Goal: Task Accomplishment & Management: Manage account settings

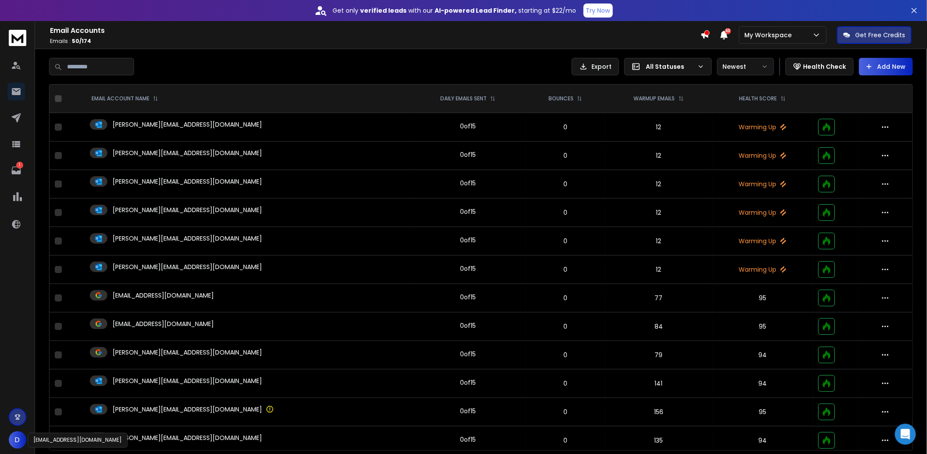
click at [24, 444] on span "D" at bounding box center [18, 440] width 18 height 18
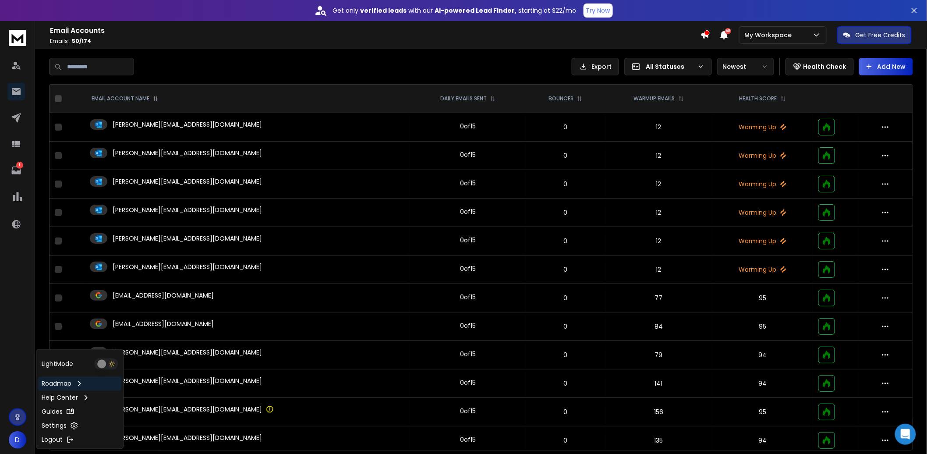
click at [19, 305] on div "1 D" at bounding box center [17, 239] width 35 height 436
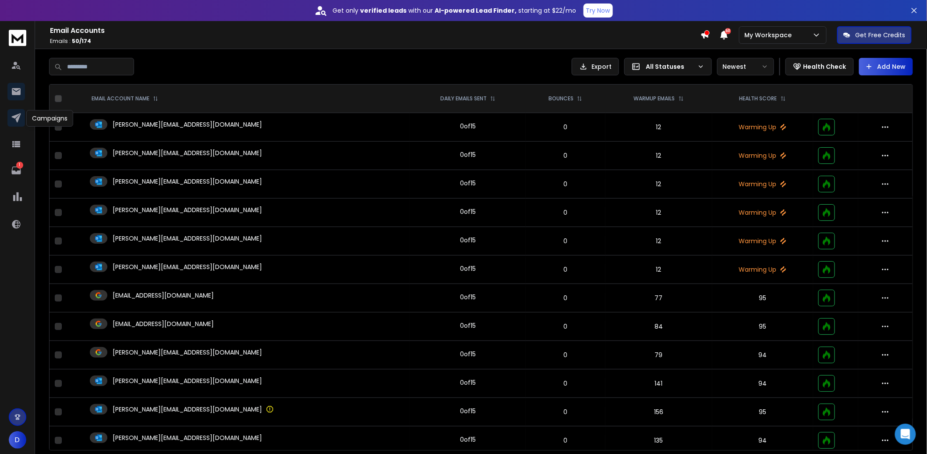
click at [22, 117] on link at bounding box center [16, 118] width 18 height 18
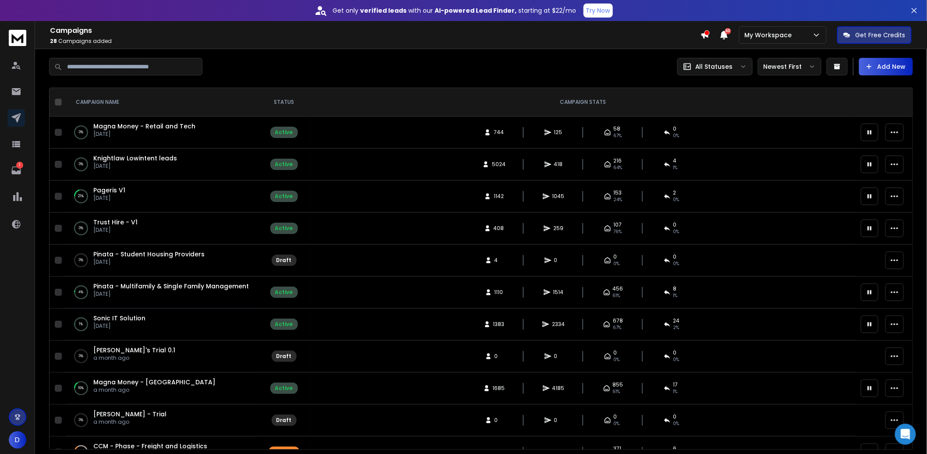
click at [121, 222] on span "Trust Hire - V1" at bounding box center [115, 222] width 44 height 9
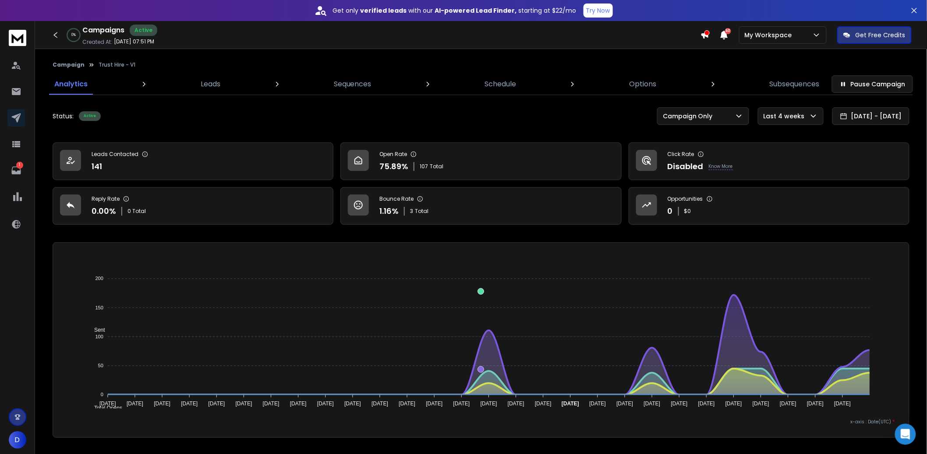
click at [230, 81] on div "Analytics Leads Sequences Schedule Options Subsequences" at bounding box center [437, 84] width 776 height 21
click at [218, 82] on p "Leads" at bounding box center [211, 84] width 20 height 11
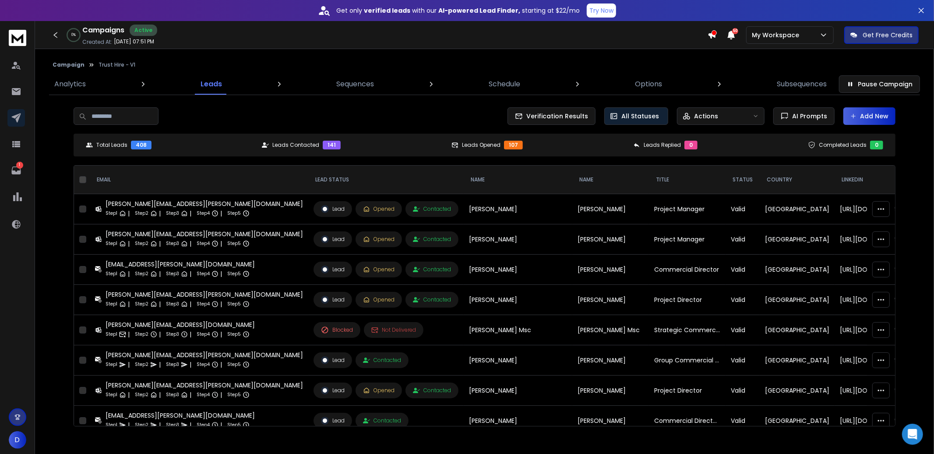
click at [641, 113] on p "All Statuses" at bounding box center [641, 116] width 38 height 9
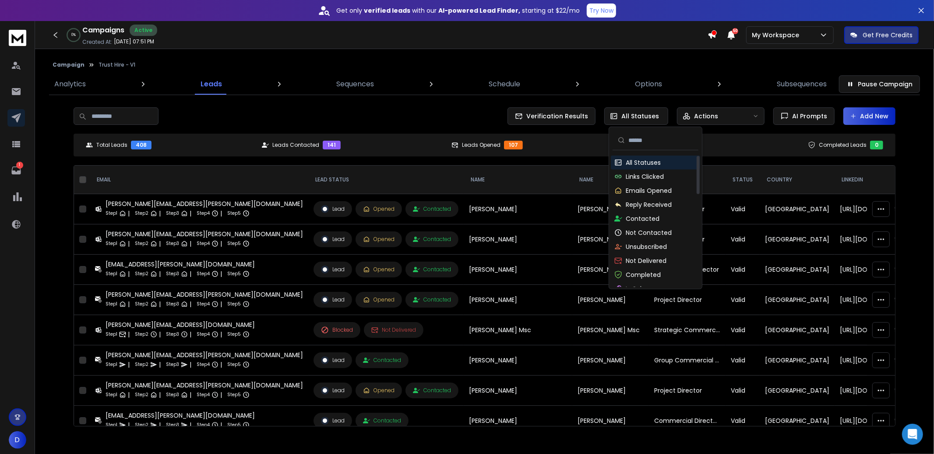
click at [647, 162] on p "All Statuses" at bounding box center [643, 162] width 35 height 9
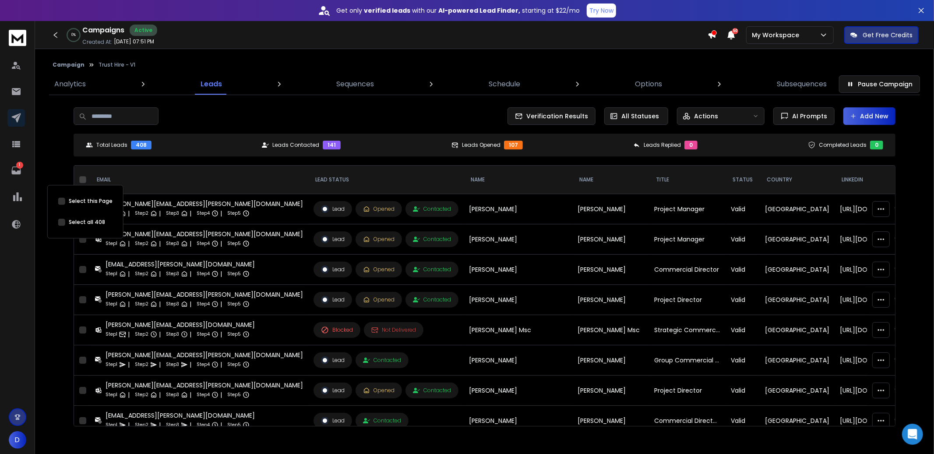
click at [84, 182] on button "Select this Page" at bounding box center [82, 179] width 7 height 7
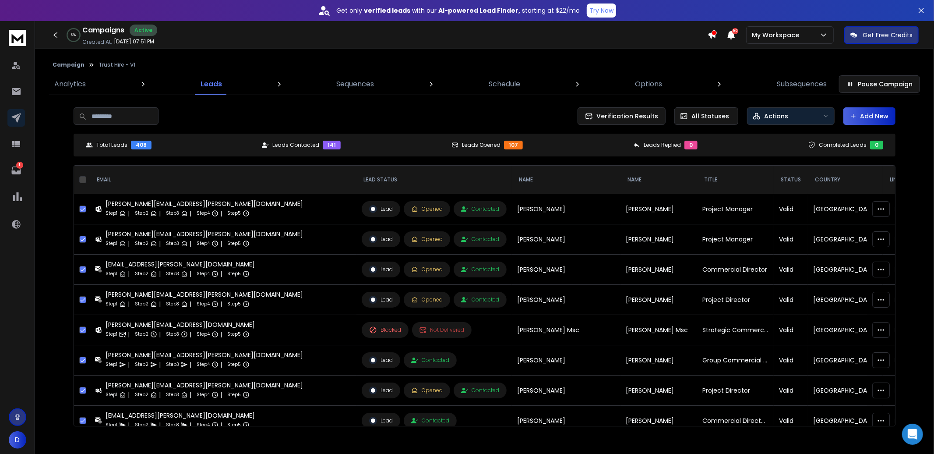
click at [782, 112] on p "Actions" at bounding box center [776, 116] width 24 height 9
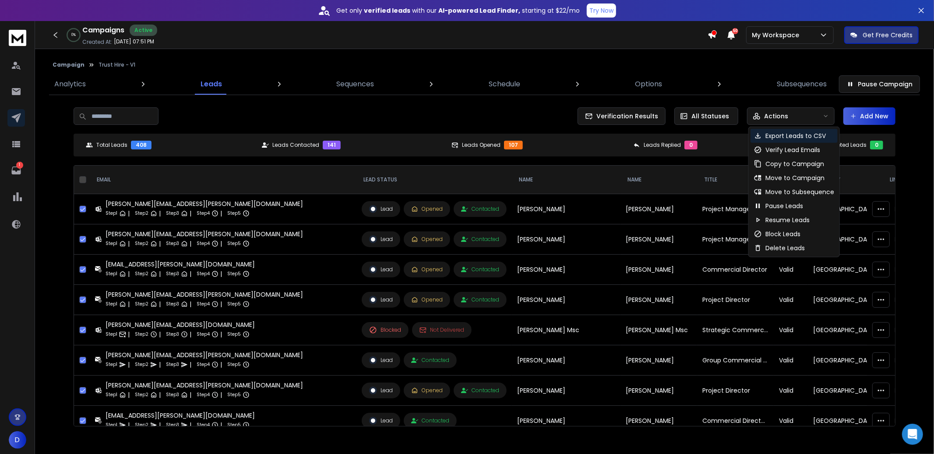
click at [820, 137] on p "Export Leads to CSV" at bounding box center [796, 135] width 60 height 9
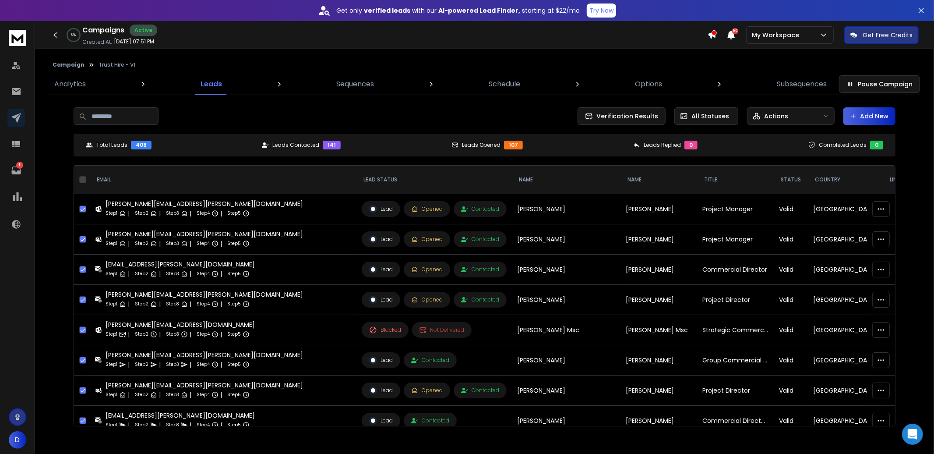
scroll to position [438, 0]
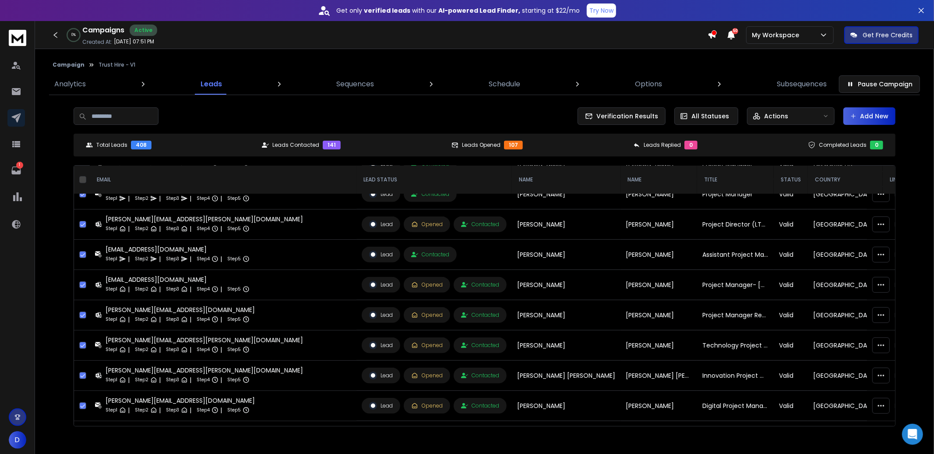
click at [79, 184] on th at bounding box center [82, 180] width 16 height 28
click at [82, 180] on button "Select this Page" at bounding box center [82, 179] width 7 height 7
click at [68, 220] on div "Select all 408" at bounding box center [85, 222] width 54 height 7
click at [65, 221] on div "Select all 408" at bounding box center [85, 222] width 54 height 7
click at [64, 222] on button "Select this Page" at bounding box center [61, 222] width 7 height 7
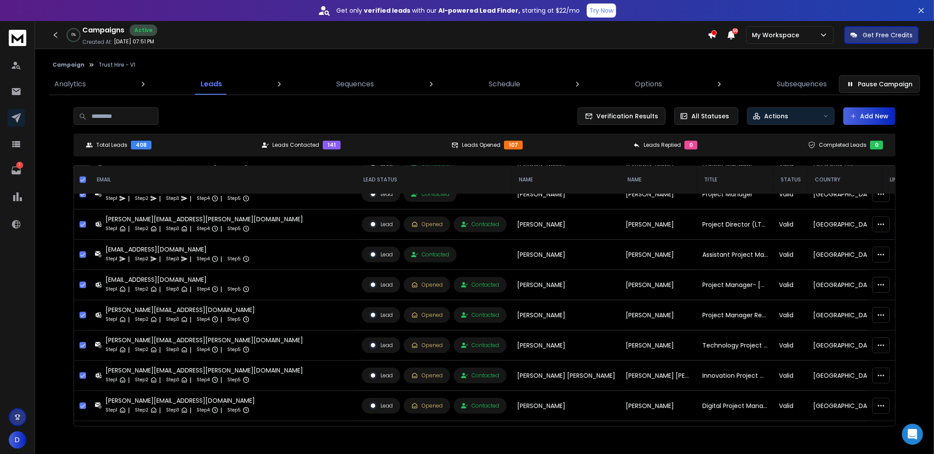
click at [791, 114] on div "Actions" at bounding box center [786, 116] width 67 height 9
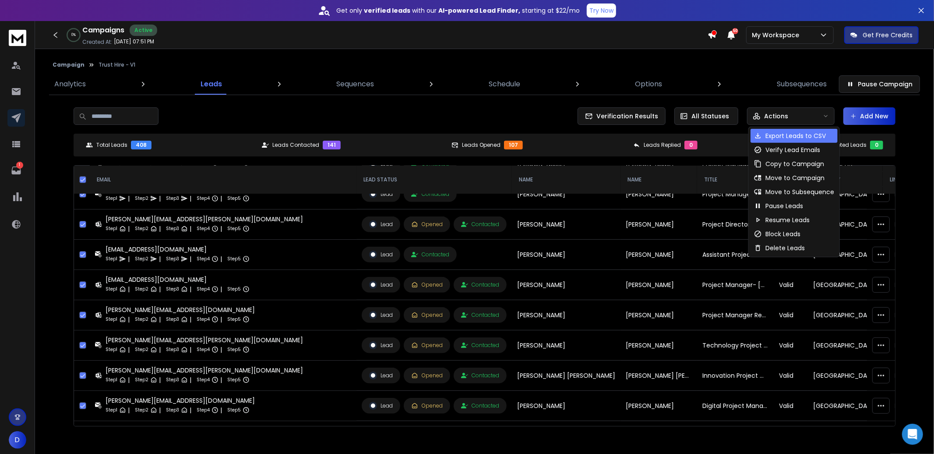
click at [802, 137] on p "Export Leads to CSV" at bounding box center [796, 135] width 60 height 9
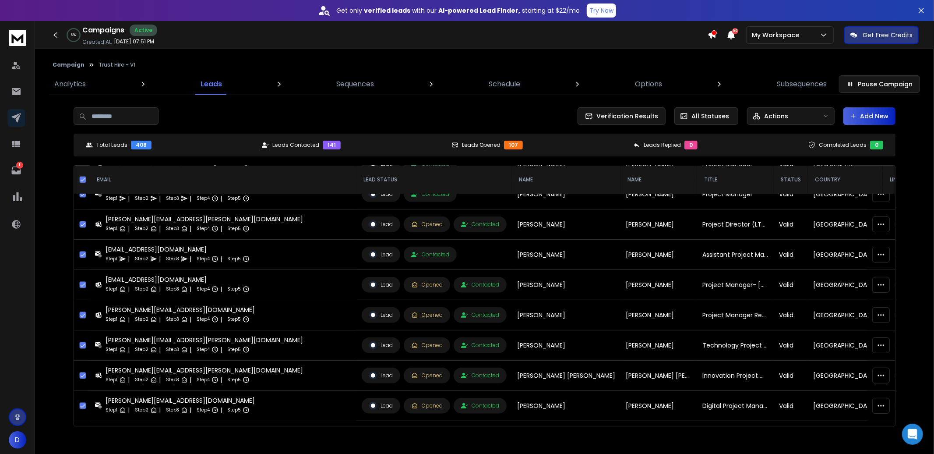
click at [83, 175] on th at bounding box center [82, 180] width 16 height 28
click at [82, 181] on button "Select this Page" at bounding box center [82, 179] width 7 height 7
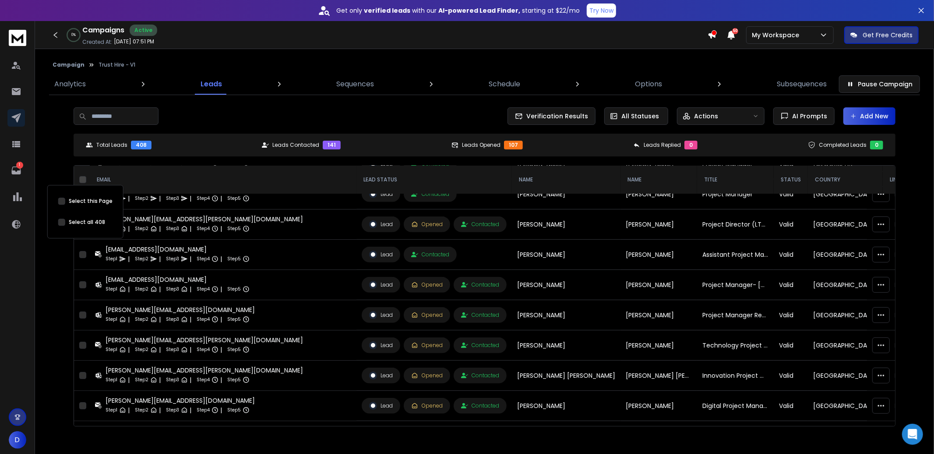
click at [88, 223] on label "Select all 408" at bounding box center [87, 222] width 36 height 7
click at [62, 224] on button "Select this Page" at bounding box center [61, 222] width 7 height 7
click at [66, 259] on div "Verification Results All Statuses Actions Add New Total Leads 408 Leads Contact…" at bounding box center [485, 262] width 864 height 310
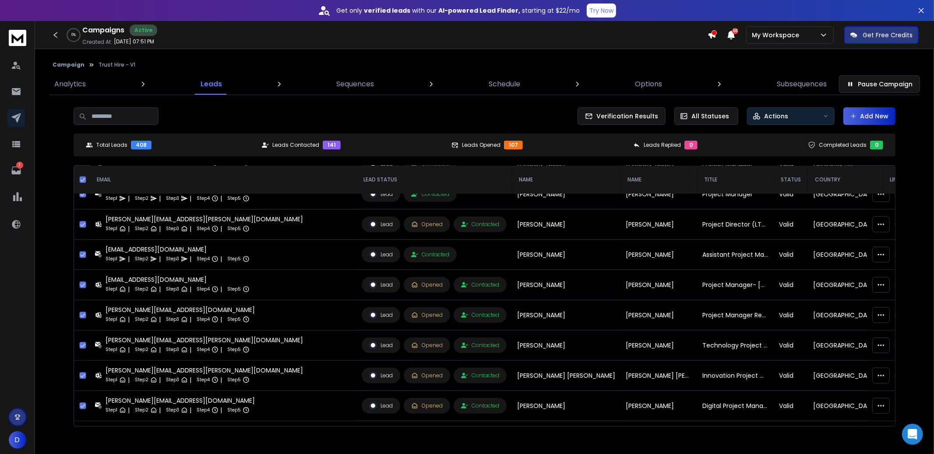
click at [792, 123] on button "Actions" at bounding box center [791, 116] width 88 height 18
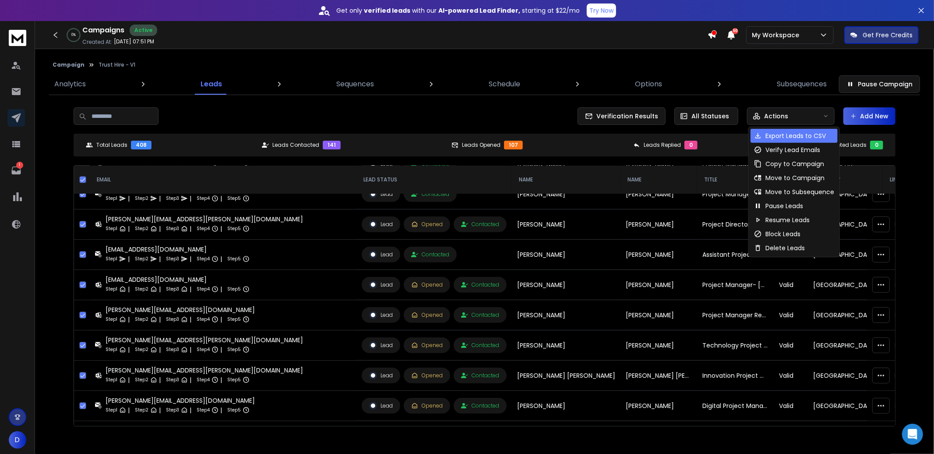
click at [801, 134] on p "Export Leads to CSV" at bounding box center [796, 135] width 60 height 9
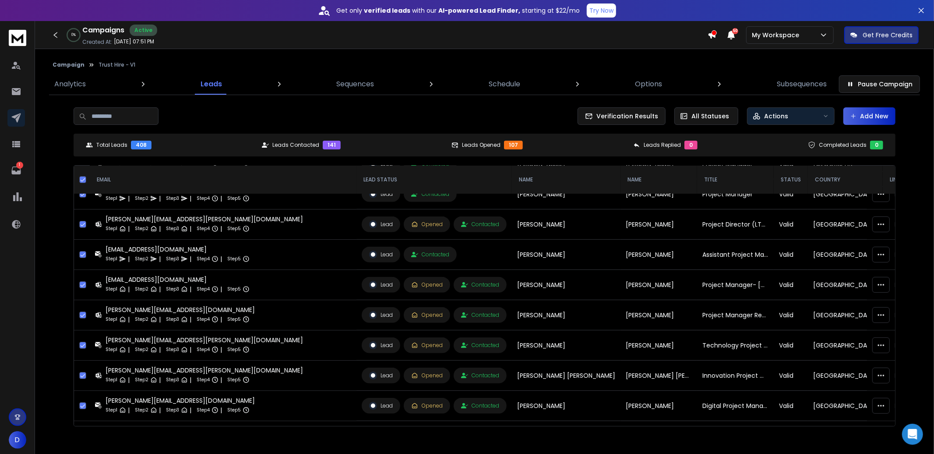
click at [795, 112] on div "Actions" at bounding box center [786, 116] width 67 height 9
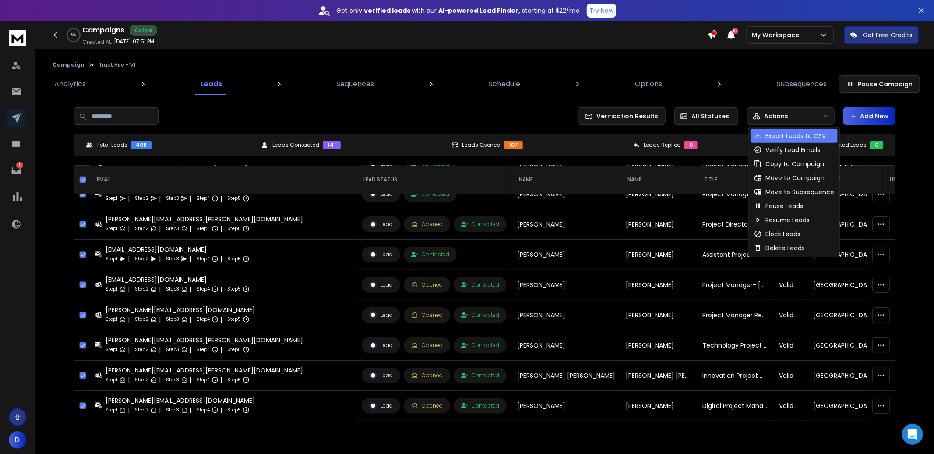
click at [812, 137] on p "Export Leads to CSV" at bounding box center [796, 135] width 60 height 9
